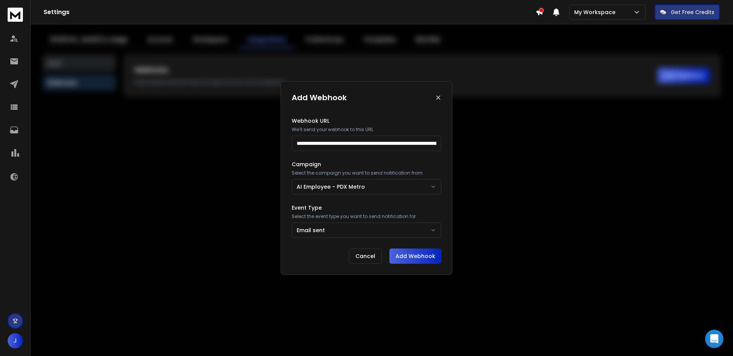
select select "*****"
select select "**********"
click at [367, 255] on button "Cancel" at bounding box center [365, 256] width 33 height 15
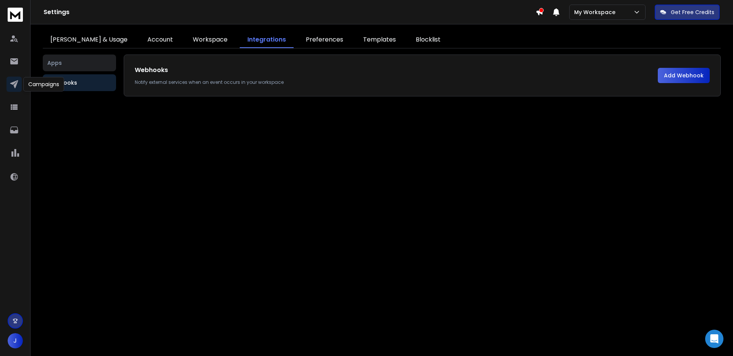
click at [13, 81] on icon at bounding box center [14, 84] width 9 height 9
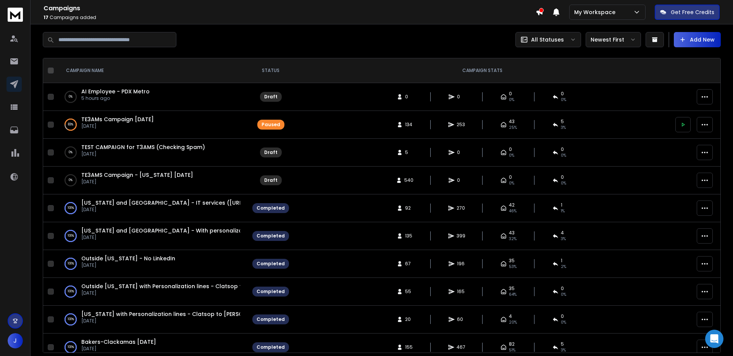
click at [131, 92] on span "AI Employee - PDX Metro" at bounding box center [115, 92] width 68 height 8
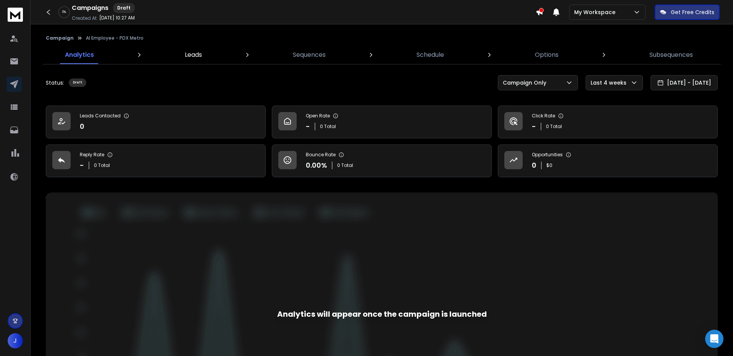
click at [190, 63] on link "Leads" at bounding box center [193, 55] width 26 height 18
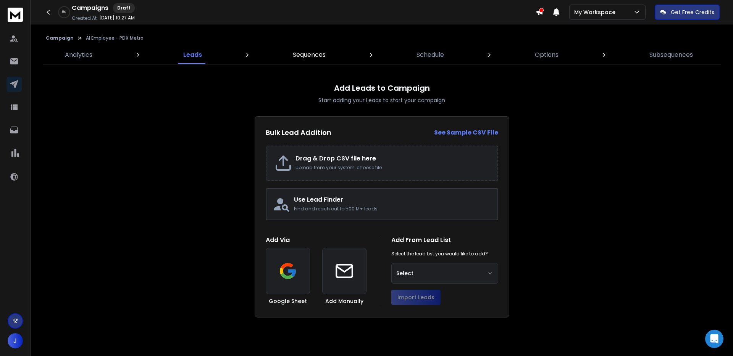
click at [308, 56] on p "Sequences" at bounding box center [309, 54] width 33 height 9
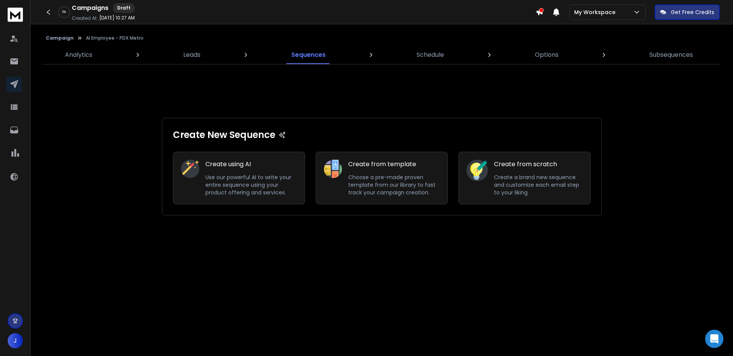
click at [409, 170] on div "Create from template Choose a pre-made proven template from our library to fast…" at bounding box center [394, 178] width 92 height 37
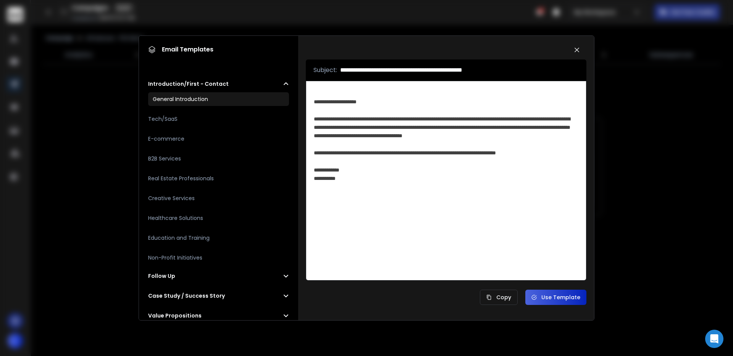
click at [580, 48] on div at bounding box center [446, 49] width 280 height 19
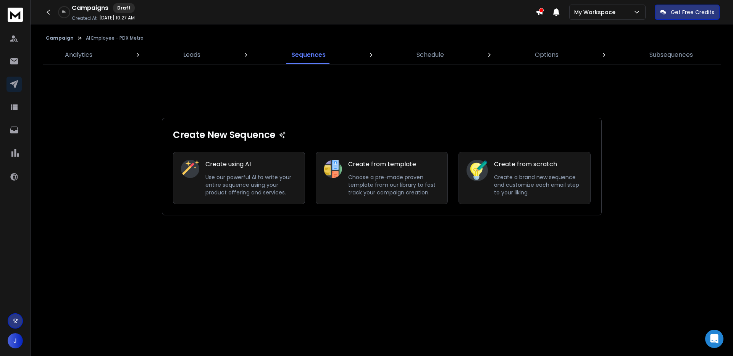
click at [414, 187] on p "Choose a pre-made proven template from our library to fast track your campaign …" at bounding box center [394, 185] width 92 height 23
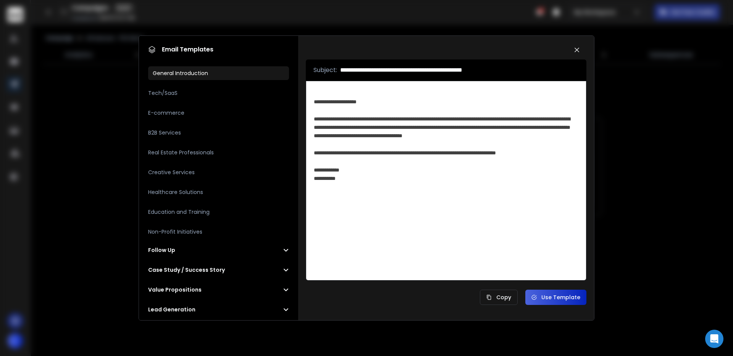
scroll to position [36, 0]
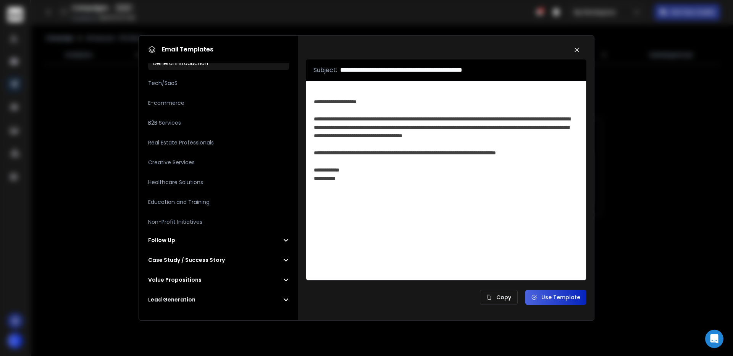
click at [179, 301] on button "Lead Generation" at bounding box center [218, 300] width 141 height 8
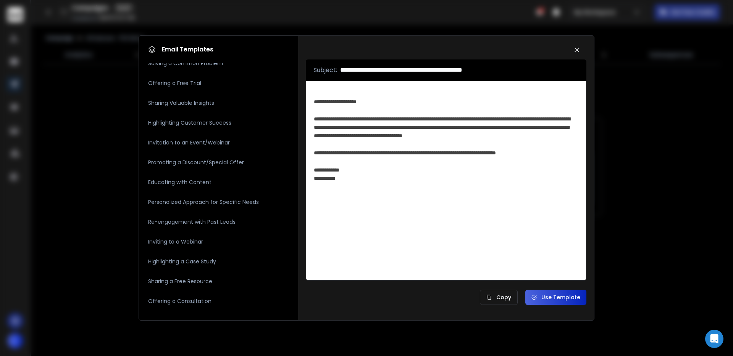
scroll to position [0, 0]
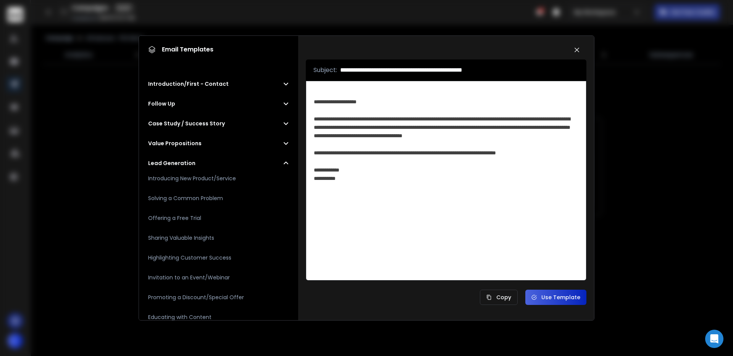
click at [582, 53] on div at bounding box center [446, 49] width 280 height 19
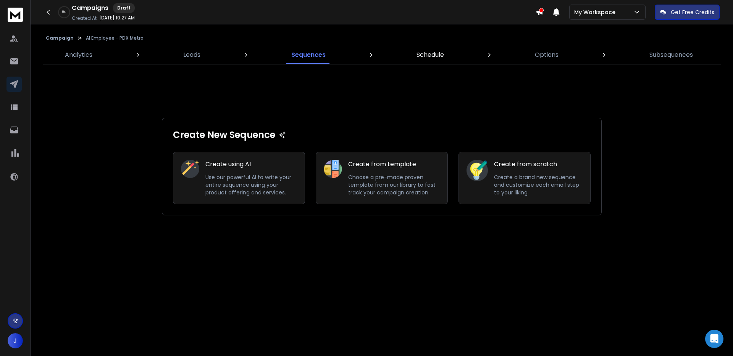
click at [419, 58] on p "Schedule" at bounding box center [429, 54] width 27 height 9
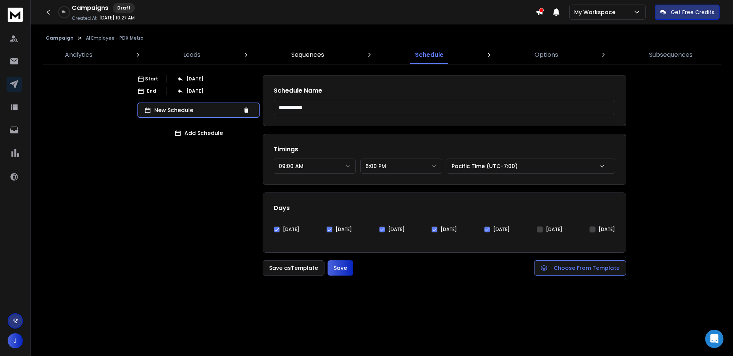
click at [309, 53] on p "Sequences" at bounding box center [307, 54] width 33 height 9
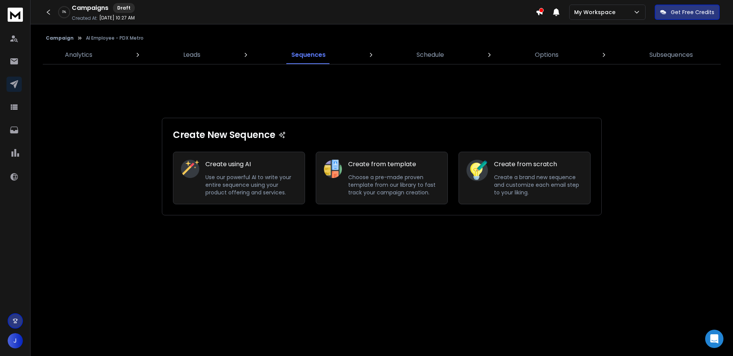
click at [492, 184] on div "Create from scratch Create a brand new sequence and customize each email step t…" at bounding box center [524, 178] width 132 height 53
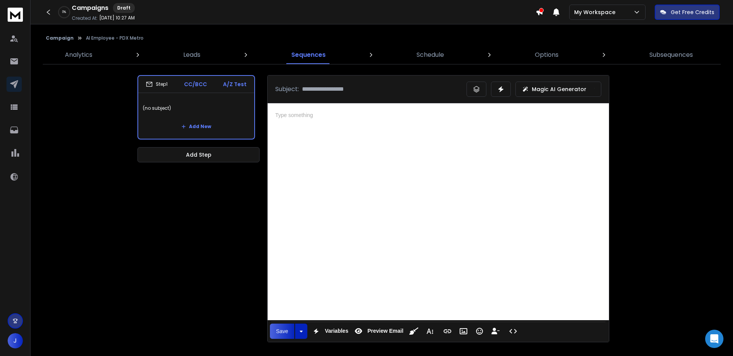
click at [464, 177] on div at bounding box center [437, 210] width 341 height 214
click at [15, 84] on icon at bounding box center [14, 84] width 8 height 8
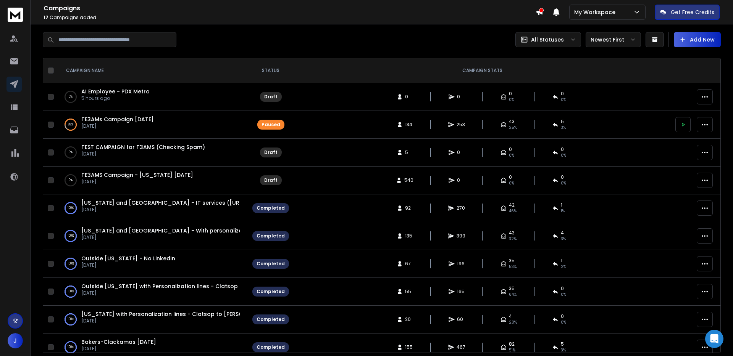
click at [116, 91] on span "AI Employee - PDX Metro" at bounding box center [115, 92] width 68 height 8
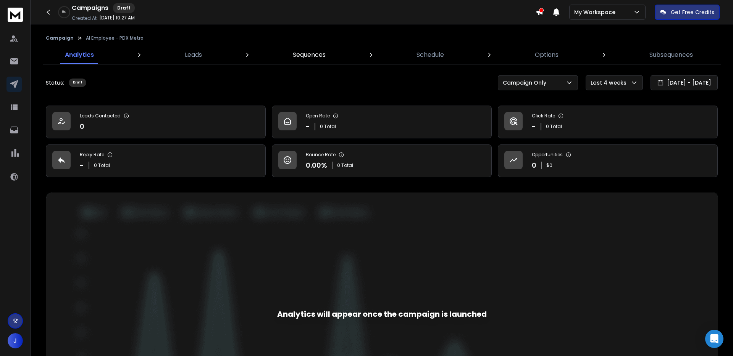
click at [295, 63] on link "Sequences" at bounding box center [309, 55] width 42 height 18
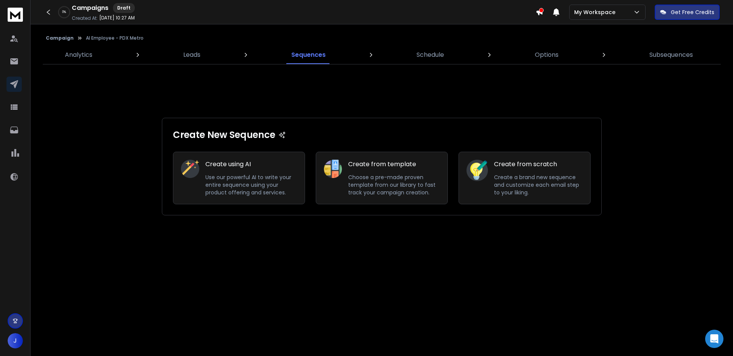
click at [504, 180] on p "Create a brand new sequence and customize each email step to your liking." at bounding box center [538, 185] width 89 height 23
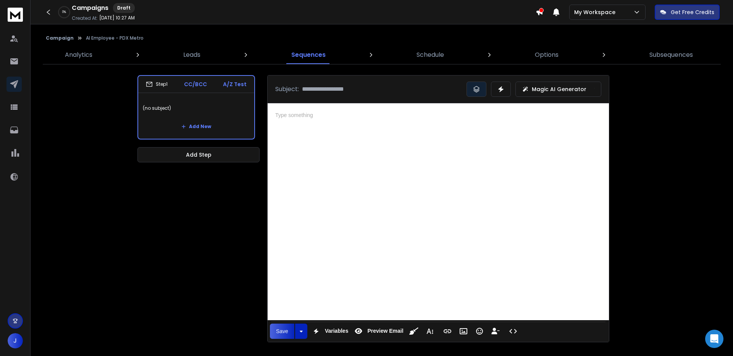
click at [477, 88] on icon at bounding box center [476, 89] width 7 height 7
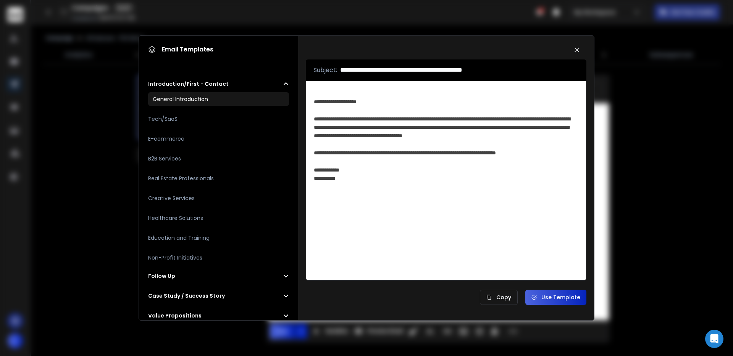
click at [576, 48] on icon at bounding box center [576, 50] width 7 height 7
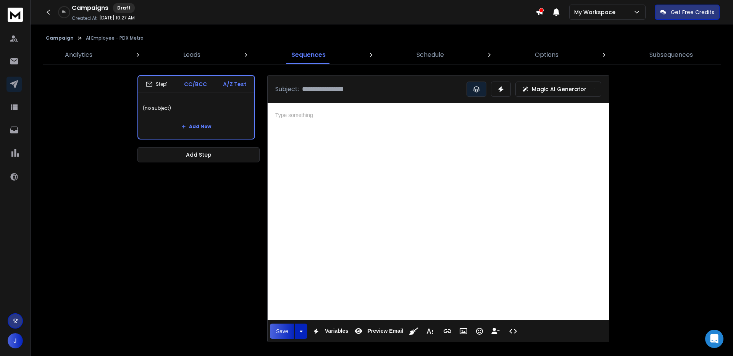
click at [477, 87] on icon at bounding box center [476, 88] width 6 height 4
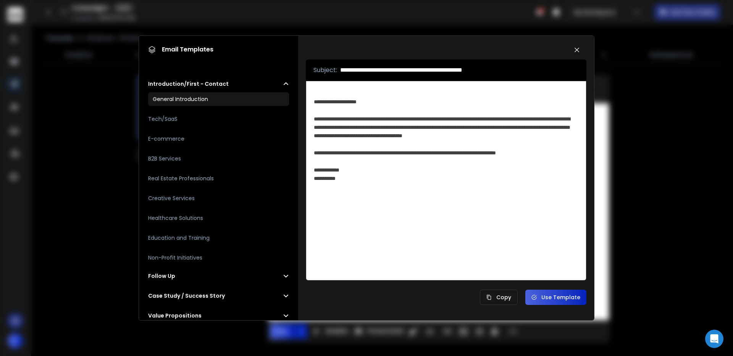
click at [577, 50] on icon at bounding box center [576, 50] width 5 height 5
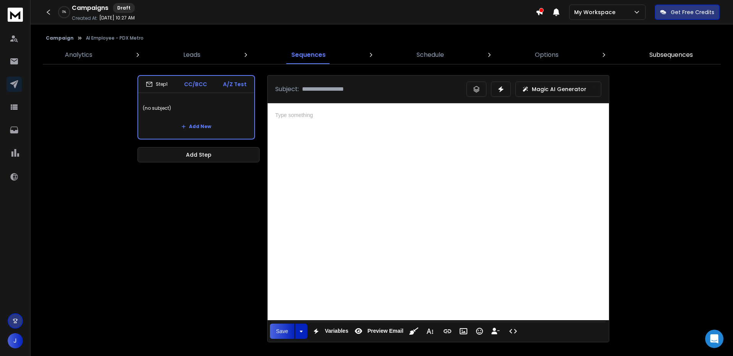
click at [659, 56] on p "Subsequences" at bounding box center [671, 54] width 44 height 9
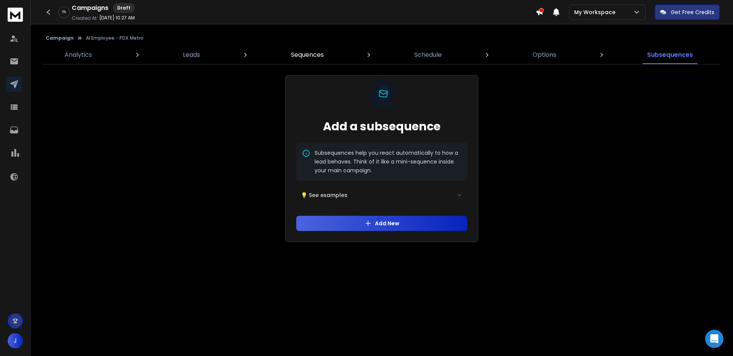
click at [307, 54] on p "Sequences" at bounding box center [307, 54] width 33 height 9
